Goal: Task Accomplishment & Management: Use online tool/utility

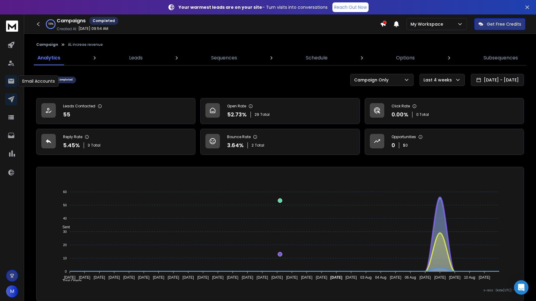
click at [11, 80] on icon at bounding box center [11, 81] width 6 height 5
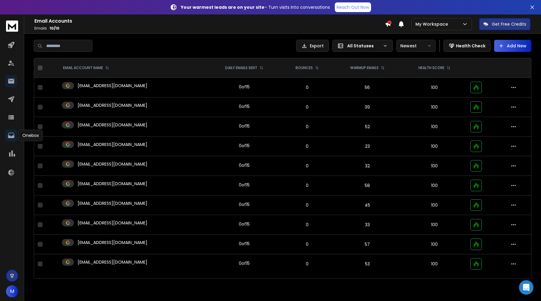
click at [13, 137] on icon at bounding box center [11, 135] width 6 height 5
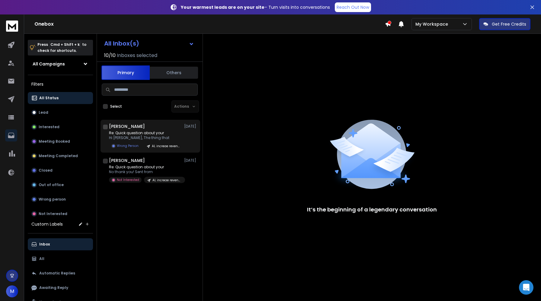
click at [167, 134] on p "Re: Quick question about your" at bounding box center [145, 133] width 72 height 5
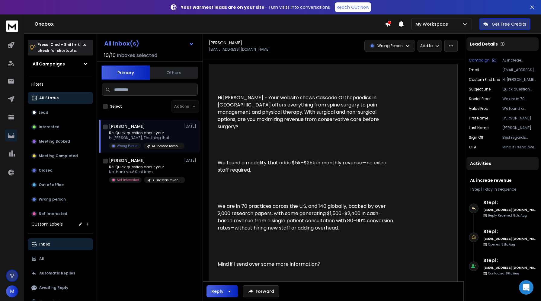
scroll to position [339, 0]
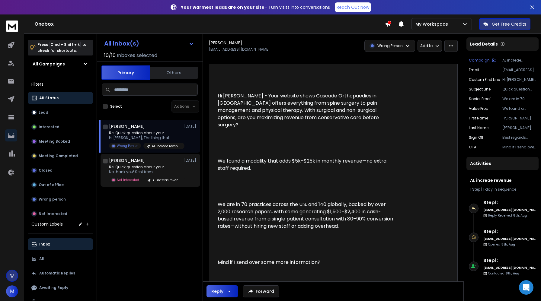
click at [173, 162] on div "Dionne Kellogg 08 Aug" at bounding box center [153, 161] width 89 height 6
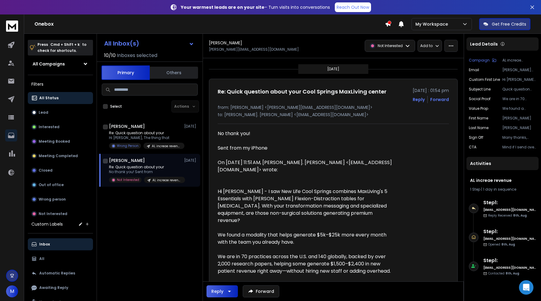
click at [173, 76] on button "Others" at bounding box center [174, 72] width 48 height 13
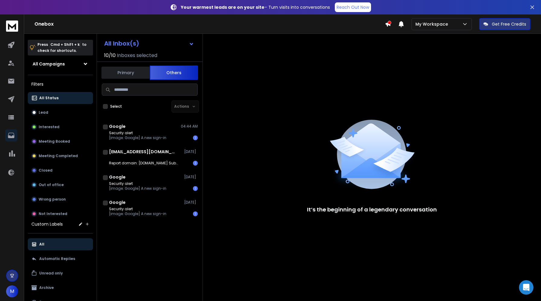
click at [140, 71] on button "Primary" at bounding box center [125, 72] width 48 height 13
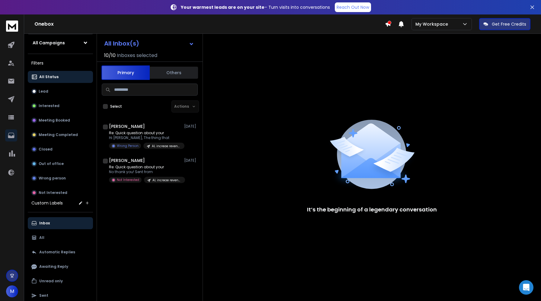
scroll to position [46, 0]
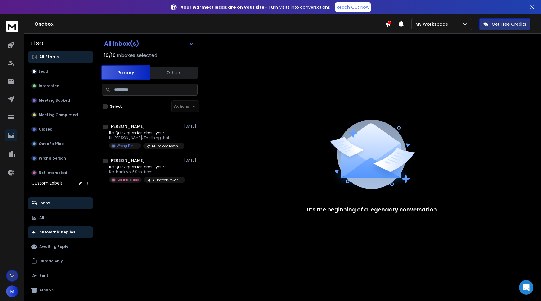
click at [52, 230] on p "Automatic Replies" at bounding box center [57, 232] width 36 height 5
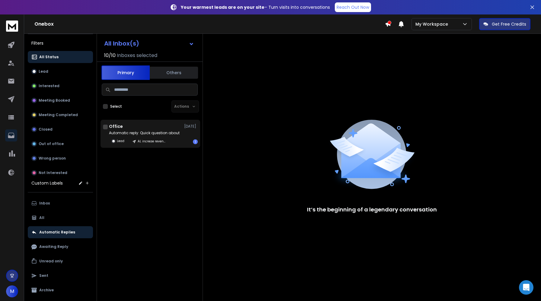
click at [164, 132] on p "Automatic reply: Quick question about" at bounding box center [144, 133] width 71 height 5
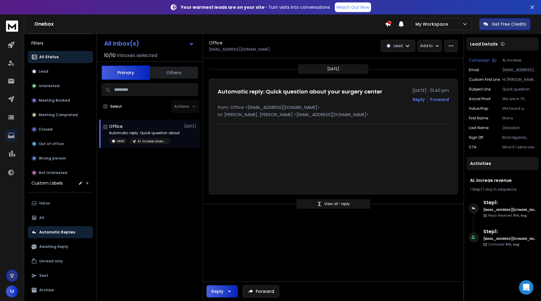
click at [339, 203] on span "1" at bounding box center [340, 203] width 2 height 5
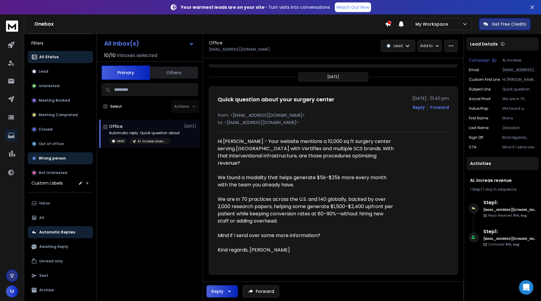
scroll to position [0, 0]
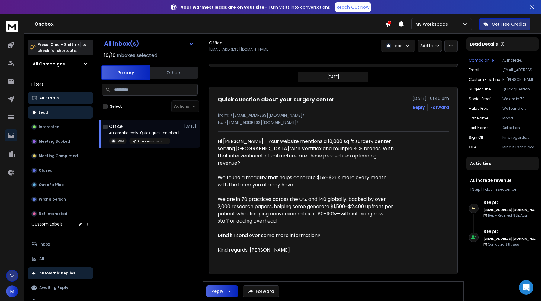
click at [49, 112] on button "Lead" at bounding box center [60, 113] width 65 height 12
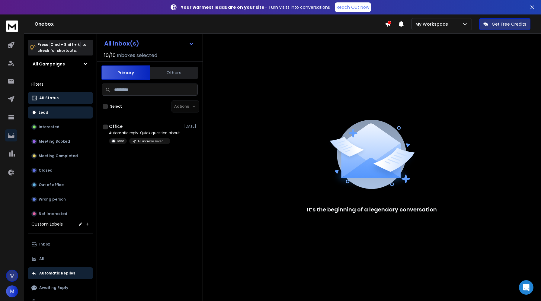
click at [52, 98] on p "All Status" at bounding box center [48, 98] width 19 height 5
click at [44, 259] on button "All" at bounding box center [60, 259] width 65 height 12
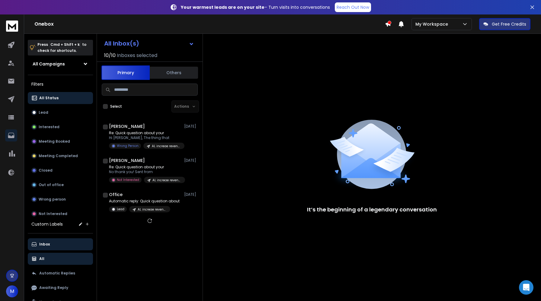
click at [52, 247] on button "Inbox" at bounding box center [60, 244] width 65 height 12
